Goal: Task Accomplishment & Management: Manage account settings

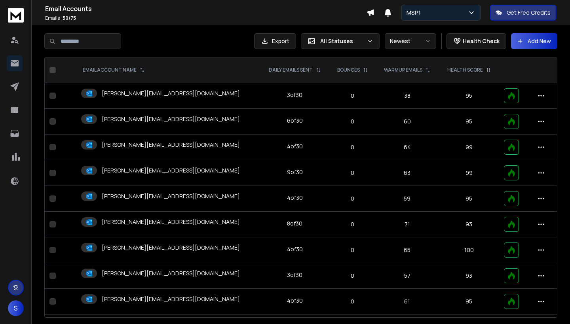
click at [438, 11] on div "MSP1" at bounding box center [441, 13] width 69 height 8
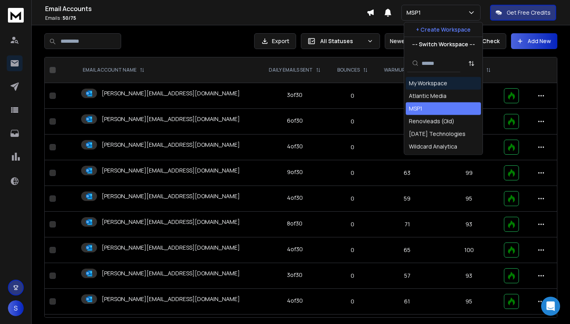
click at [223, 15] on p "Emails : 50 / 75" at bounding box center [205, 18] width 321 height 6
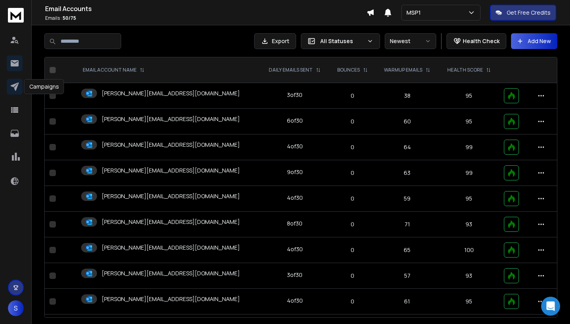
click at [13, 88] on icon at bounding box center [15, 87] width 10 height 10
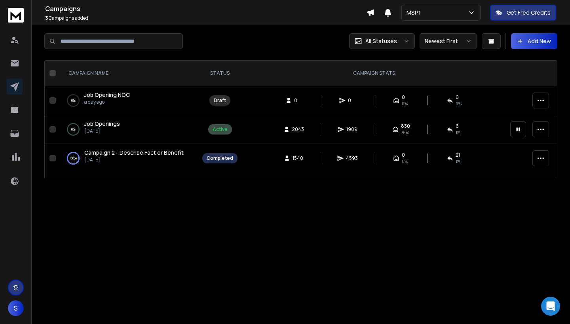
click at [115, 130] on p "4 days ago" at bounding box center [102, 131] width 36 height 6
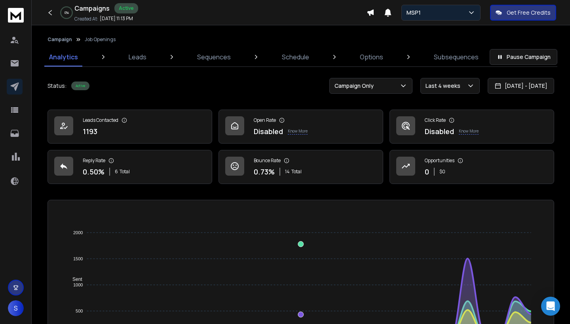
click at [441, 17] on button "MSP1" at bounding box center [440, 13] width 79 height 16
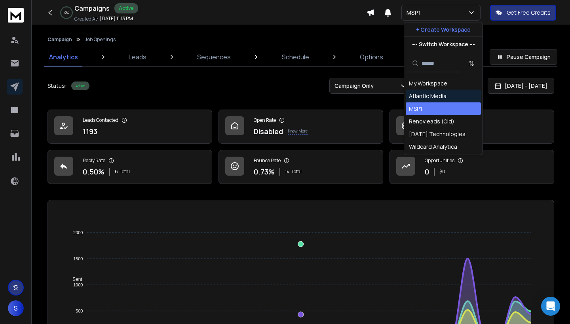
click at [433, 90] on div "Atlantic Media" at bounding box center [443, 96] width 75 height 13
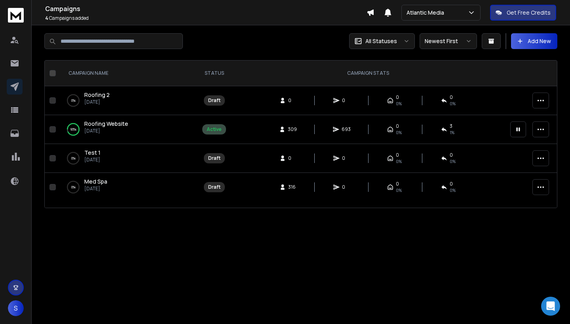
click at [154, 127] on div "93 % Roofing Website [DATE]" at bounding box center [128, 129] width 123 height 19
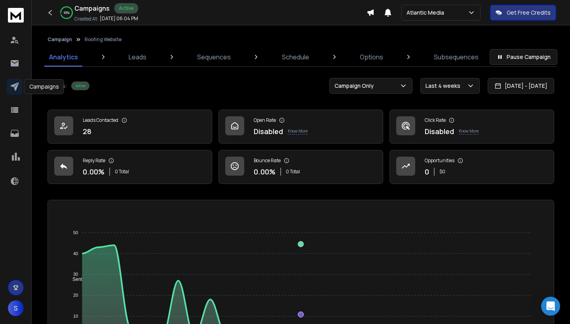
click at [16, 86] on icon at bounding box center [14, 86] width 8 height 8
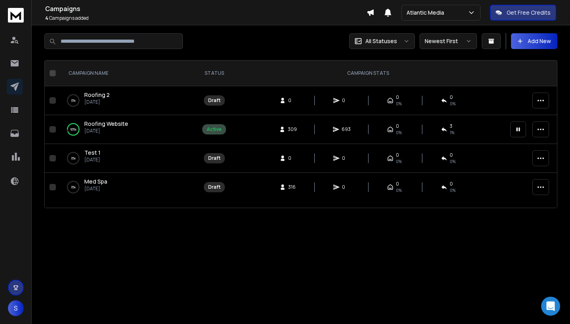
click at [542, 127] on icon "button" at bounding box center [541, 130] width 8 height 8
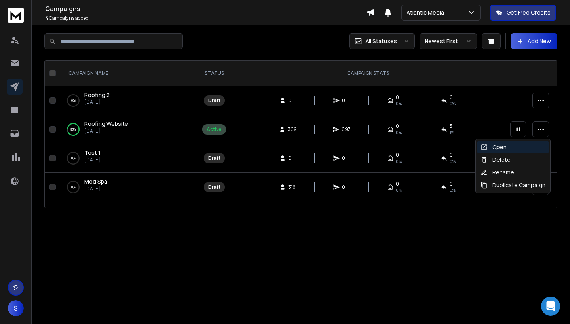
click at [281, 202] on caption at bounding box center [301, 205] width 512 height 6
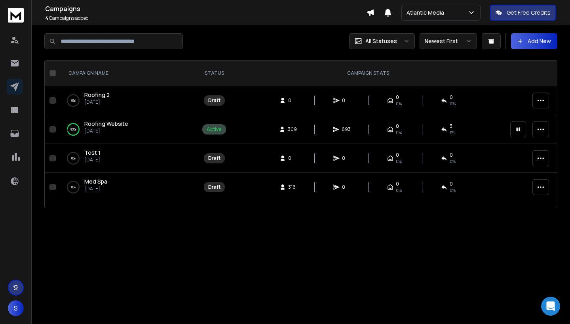
click at [55, 129] on button "button" at bounding box center [52, 129] width 6 height 6
click at [52, 99] on button "button" at bounding box center [52, 100] width 6 height 6
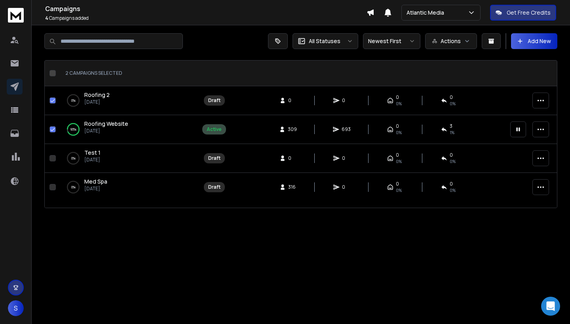
click at [55, 159] on button "button" at bounding box center [52, 158] width 6 height 6
click at [55, 188] on button "button" at bounding box center [52, 187] width 6 height 6
click at [453, 40] on button "Actions" at bounding box center [451, 41] width 52 height 16
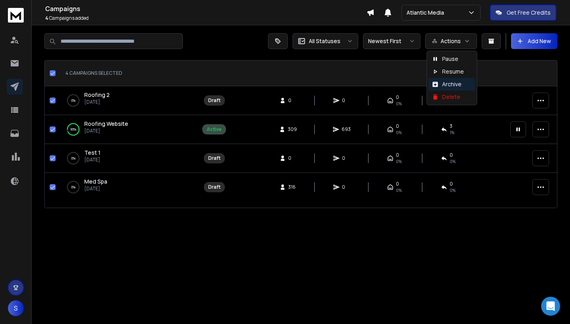
click at [453, 85] on p "Archive" at bounding box center [451, 84] width 19 height 8
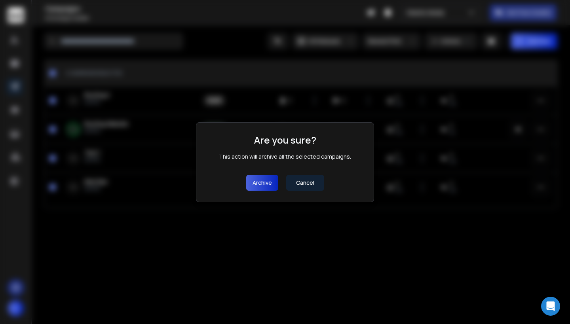
click at [254, 186] on button "archive" at bounding box center [262, 183] width 32 height 16
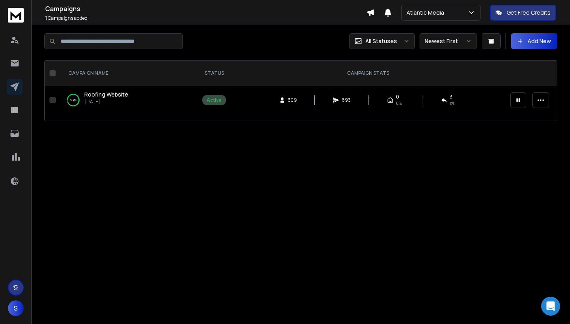
click at [546, 99] on button "button" at bounding box center [541, 100] width 17 height 16
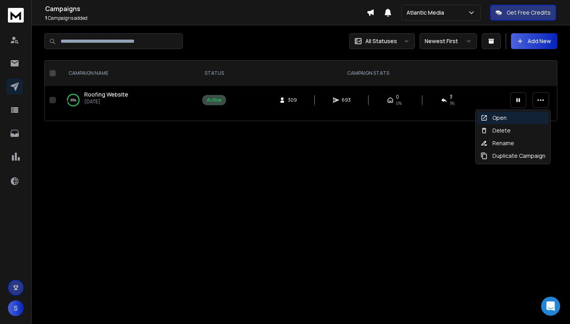
click at [527, 97] on div at bounding box center [529, 100] width 39 height 16
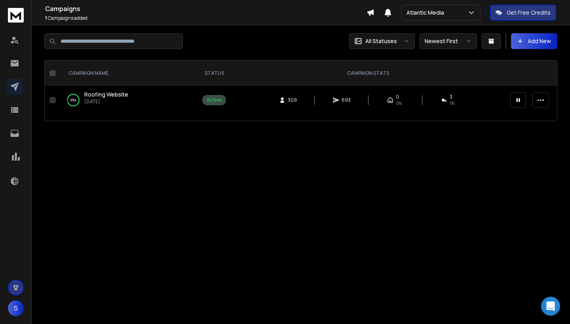
click at [516, 101] on icon at bounding box center [518, 100] width 7 height 7
click at [540, 101] on icon "button" at bounding box center [541, 100] width 8 height 8
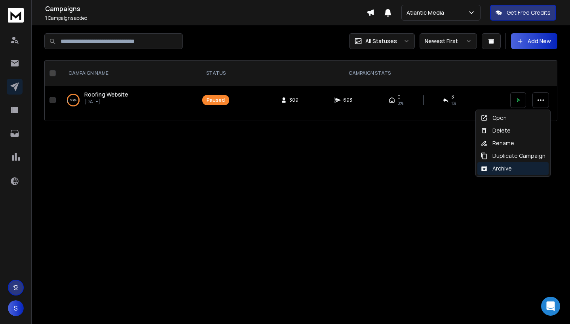
click at [516, 169] on div "Archive" at bounding box center [512, 168] width 71 height 13
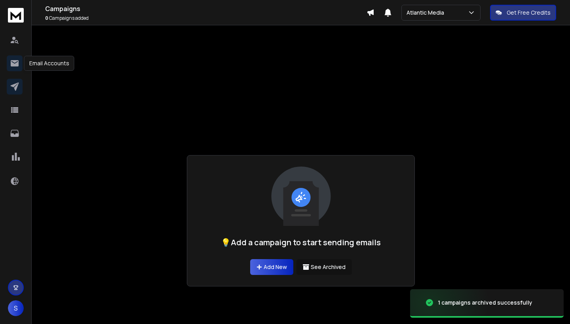
click at [16, 60] on icon at bounding box center [15, 63] width 8 height 6
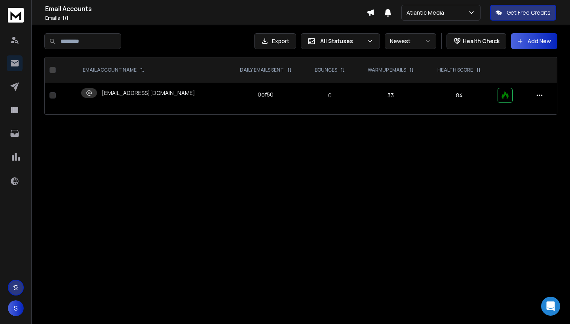
click at [442, 99] on td "84" at bounding box center [459, 95] width 67 height 25
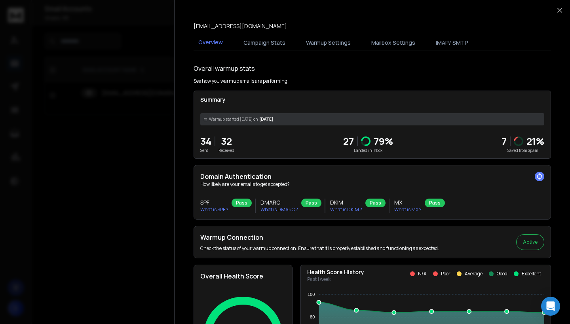
click at [447, 43] on button "IMAP/ SMTP" at bounding box center [452, 42] width 42 height 17
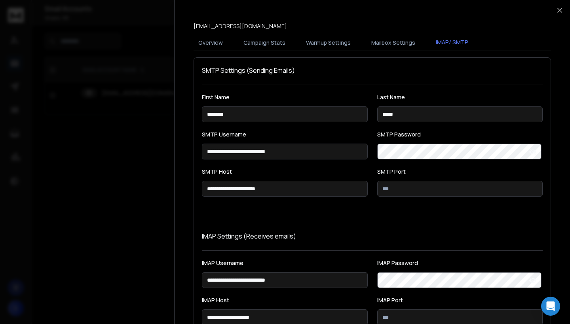
click at [399, 38] on button "Mailbox Settings" at bounding box center [393, 42] width 53 height 17
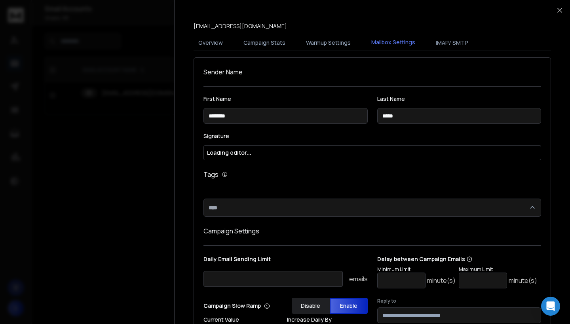
click at [322, 45] on button "Warmup Settings" at bounding box center [328, 42] width 54 height 17
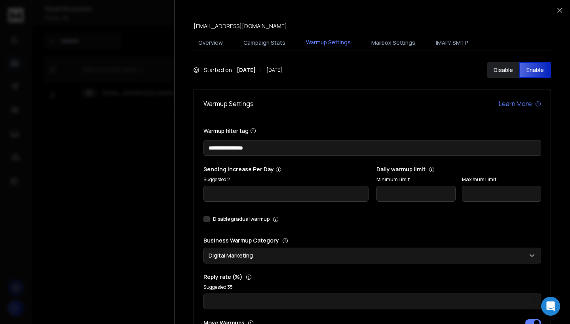
click at [258, 39] on button "Campaign Stats" at bounding box center [264, 42] width 51 height 17
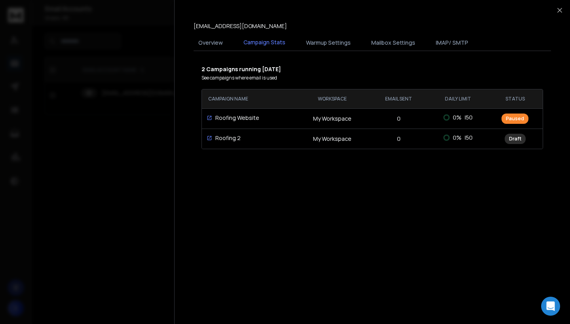
click at [221, 42] on button "Overview" at bounding box center [211, 42] width 34 height 17
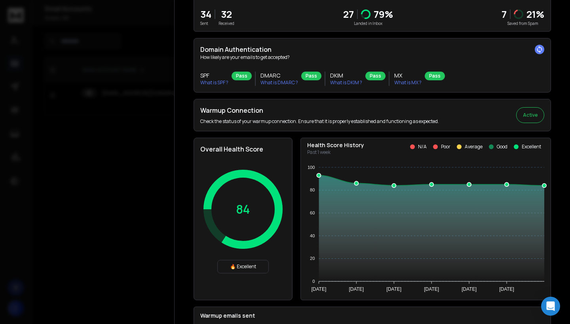
scroll to position [122, 0]
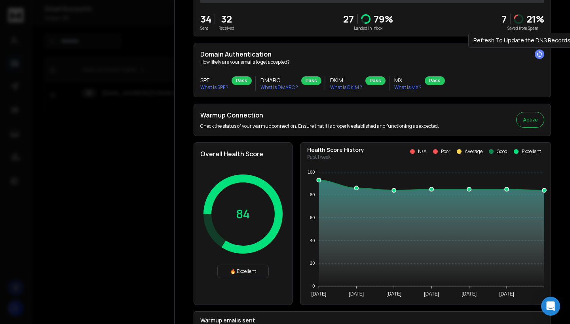
click at [536, 57] on icon at bounding box center [540, 54] width 8 height 8
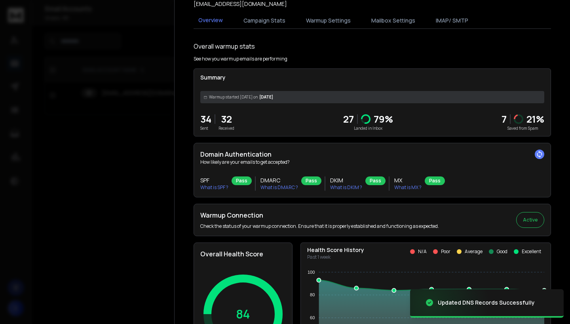
scroll to position [0, 0]
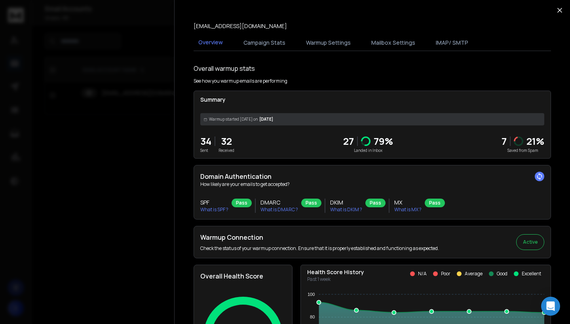
click at [558, 13] on icon "button" at bounding box center [560, 10] width 8 height 8
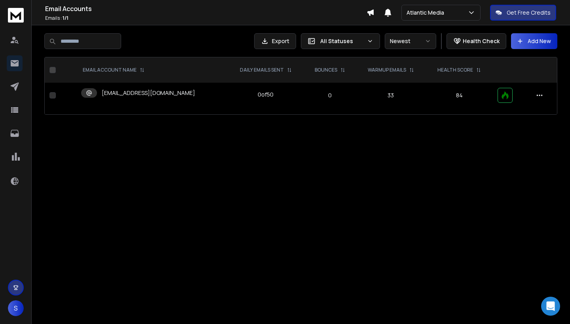
click at [541, 42] on button "Add New" at bounding box center [534, 41] width 46 height 16
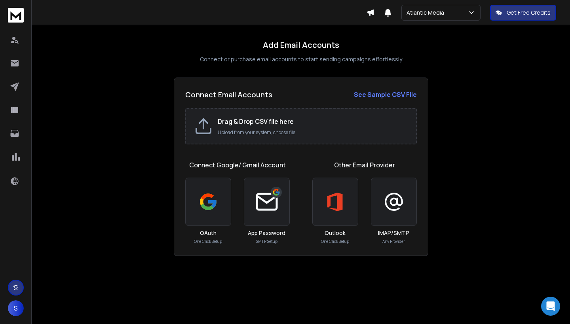
click at [268, 121] on h2 "Drag & Drop CSV file here" at bounding box center [313, 122] width 190 height 10
click at [388, 97] on strong "See Sample CSV File" at bounding box center [385, 94] width 63 height 9
click at [329, 194] on icon at bounding box center [335, 202] width 19 height 19
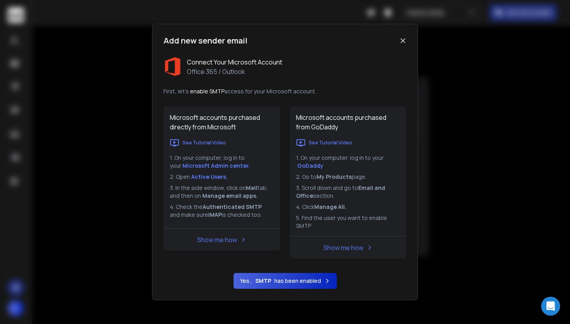
click at [270, 273] on button "Yes , SMTP has been enabled" at bounding box center [285, 281] width 103 height 16
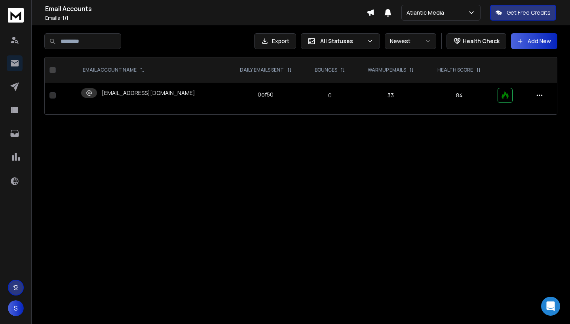
click at [541, 39] on button "Add New" at bounding box center [534, 41] width 46 height 16
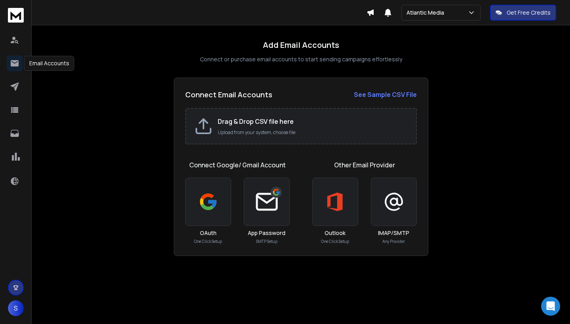
click at [16, 67] on icon at bounding box center [15, 64] width 10 height 10
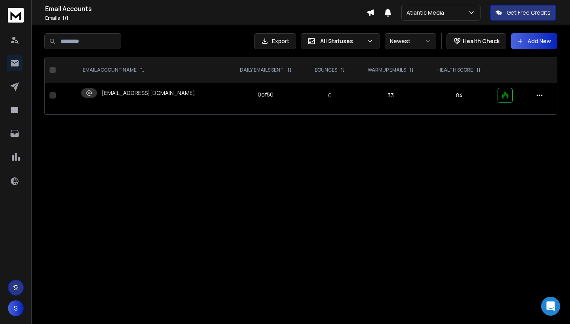
click at [532, 44] on button "Add New" at bounding box center [534, 41] width 46 height 16
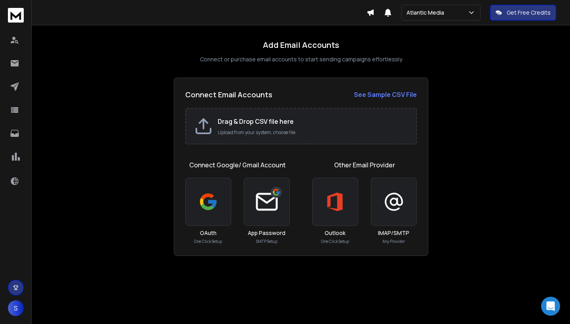
click at [333, 196] on icon at bounding box center [334, 201] width 15 height 19
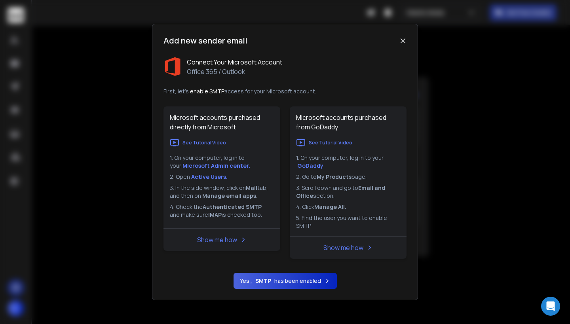
click at [259, 277] on b "SMTP" at bounding box center [263, 281] width 16 height 8
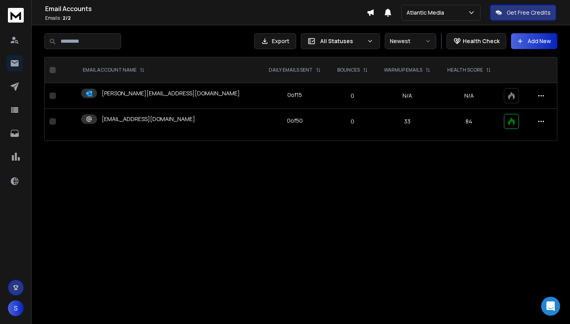
click at [529, 39] on button "Add New" at bounding box center [534, 41] width 46 height 16
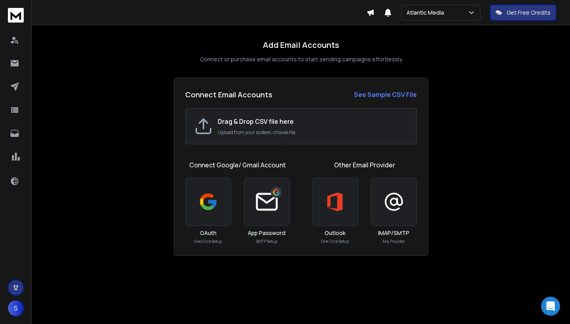
click at [343, 200] on icon at bounding box center [335, 202] width 19 height 19
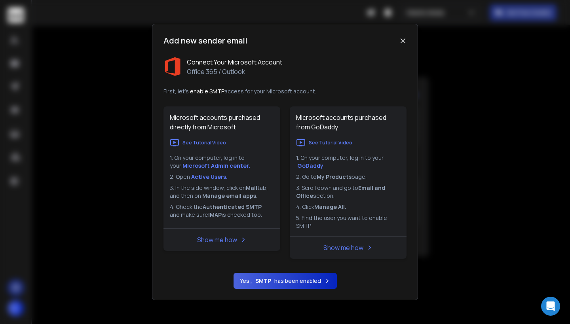
click at [278, 275] on button "Yes , SMTP has been enabled" at bounding box center [285, 281] width 103 height 16
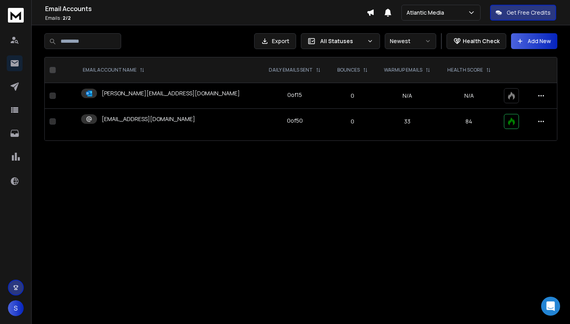
click at [542, 40] on button "Add New" at bounding box center [534, 41] width 46 height 16
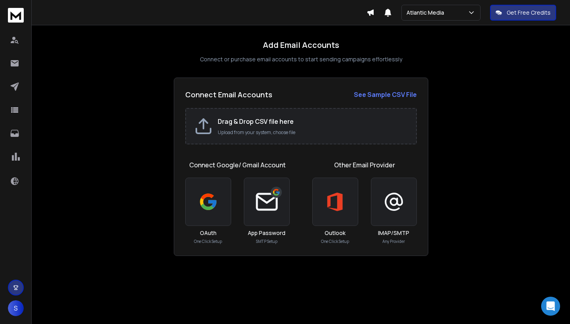
click at [333, 203] on icon at bounding box center [335, 202] width 19 height 19
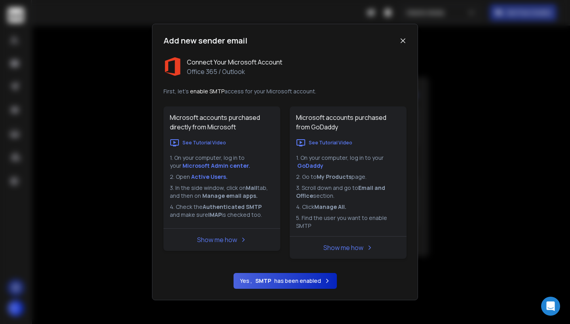
click at [283, 276] on button "Yes , SMTP has been enabled" at bounding box center [285, 281] width 103 height 16
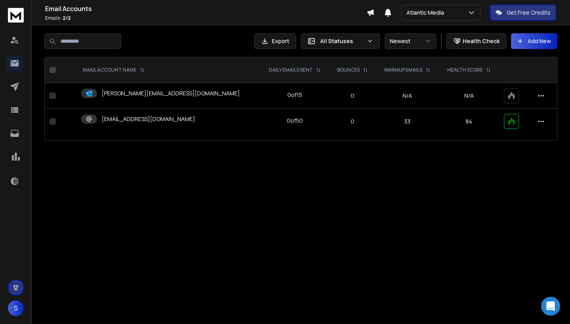
click at [508, 95] on icon at bounding box center [511, 96] width 7 height 8
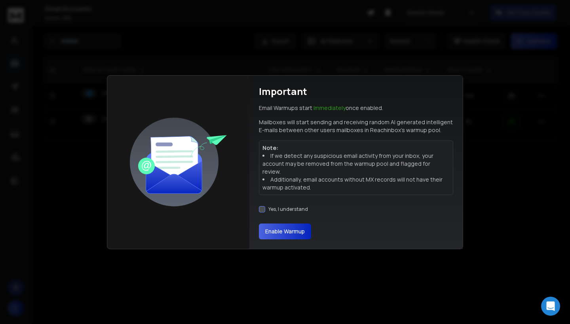
click at [280, 230] on button "Enable Warmup" at bounding box center [285, 232] width 52 height 16
click at [264, 206] on button "Yes, I understand" at bounding box center [262, 209] width 6 height 6
click at [278, 227] on button "Enable Warmup" at bounding box center [285, 232] width 52 height 16
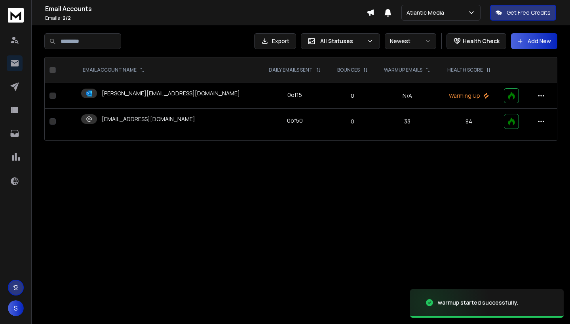
click at [540, 97] on icon at bounding box center [541, 95] width 7 height 7
click at [523, 114] on div "Warmup Settings" at bounding box center [525, 112] width 51 height 13
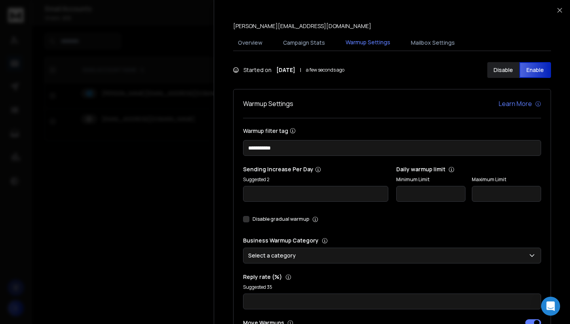
click at [276, 147] on input "**********" at bounding box center [392, 148] width 298 height 16
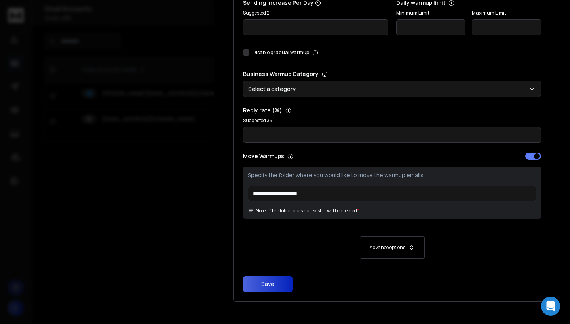
type input "********"
click at [272, 291] on button "Save" at bounding box center [267, 284] width 49 height 16
